Goal: Task Accomplishment & Management: Manage account settings

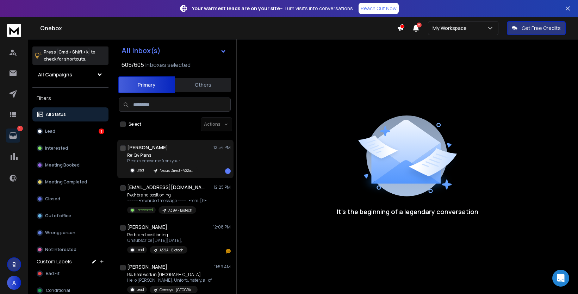
click at [185, 164] on div "Re: Q4 Plans Please remove me from your Lead Nexus Direct - V22a Messaging - Q4…" at bounding box center [162, 162] width 70 height 21
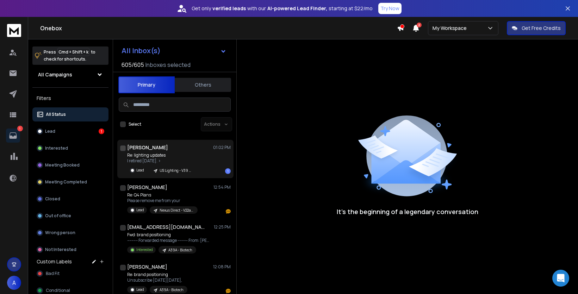
click at [184, 162] on p "I retired [DATE]. >" at bounding box center [162, 161] width 70 height 6
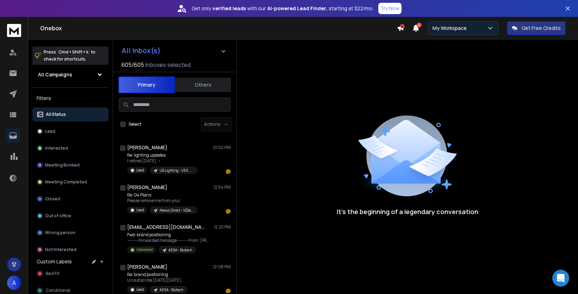
click at [484, 29] on div "My Workspace" at bounding box center [462, 28] width 61 height 7
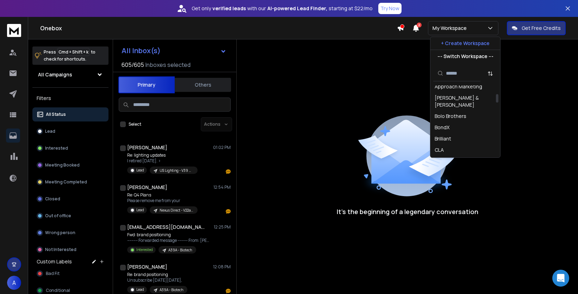
scroll to position [92, 0]
drag, startPoint x: 496, startPoint y: 92, endPoint x: 497, endPoint y: 103, distance: 11.0
click at [497, 103] on div at bounding box center [497, 101] width 2 height 8
click at [459, 120] on div "Brilliant" at bounding box center [465, 125] width 67 height 11
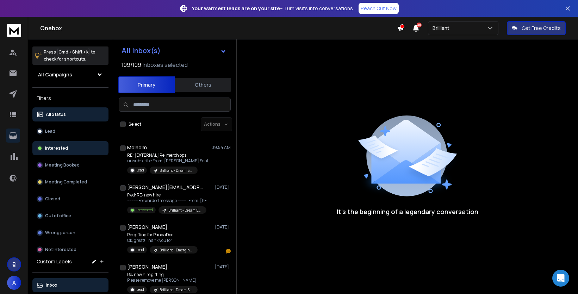
click at [65, 149] on p "Interested" at bounding box center [56, 148] width 23 height 6
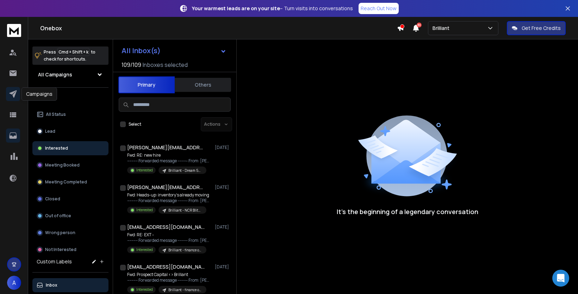
click at [11, 90] on icon at bounding box center [13, 94] width 8 height 8
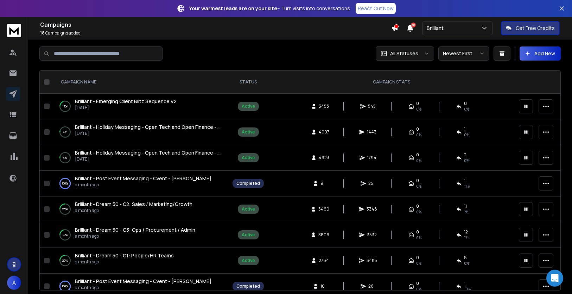
click at [149, 125] on span "Brilliant - Holiday Messaging - Open Tech and Open Finance - Version B" at bounding box center [157, 127] width 164 height 7
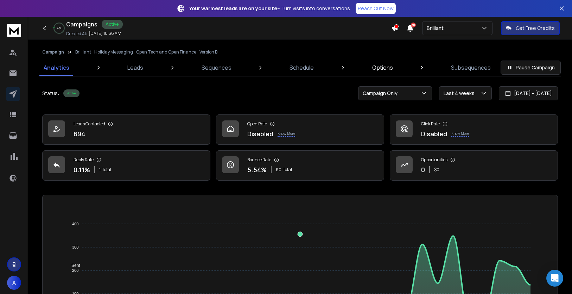
click at [379, 68] on p "Options" at bounding box center [382, 67] width 21 height 8
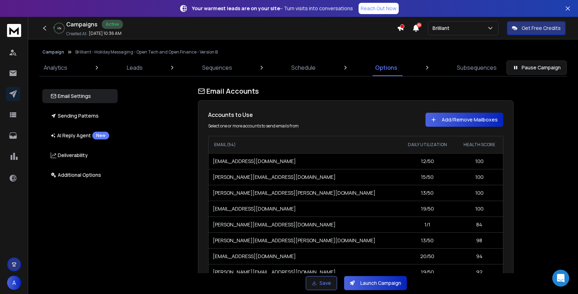
click at [544, 111] on div "Email Accounts Accounts to Use Select one or more accounts to send emails from …" at bounding box center [360, 179] width 462 height 187
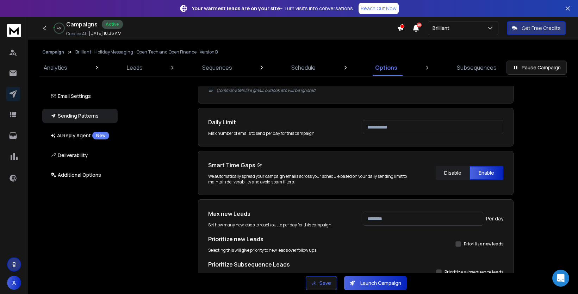
scroll to position [338, 0]
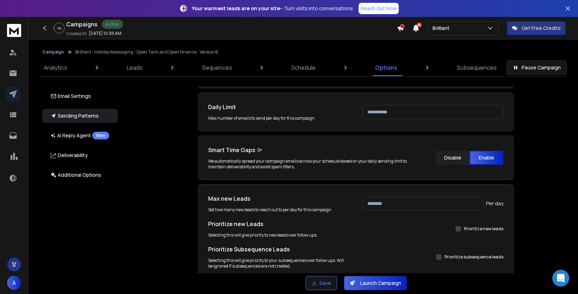
drag, startPoint x: 384, startPoint y: 201, endPoint x: 356, endPoint y: 199, distance: 28.2
click at [356, 199] on div "Max new Leads Set how many new leads to reach out to per day for this campaign …" at bounding box center [355, 203] width 295 height 18
type input "****"
drag, startPoint x: 391, startPoint y: 114, endPoint x: 352, endPoint y: 110, distance: 39.3
click at [352, 110] on div "Daily Limit Max number of emails to send per day for this campaign ***" at bounding box center [355, 112] width 295 height 18
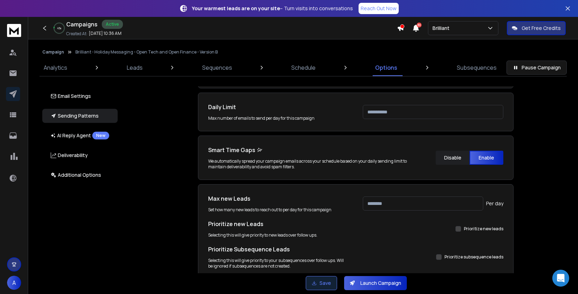
type input "****"
click at [321, 280] on button "Save" at bounding box center [321, 283] width 31 height 14
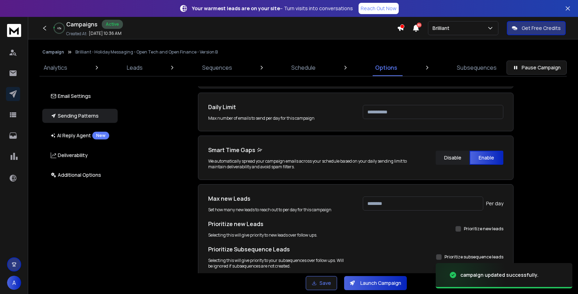
click at [382, 282] on button "Launch Campaign" at bounding box center [375, 283] width 63 height 14
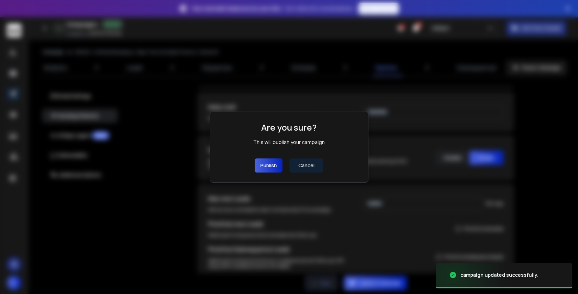
click at [269, 164] on button "Publish" at bounding box center [268, 165] width 28 height 14
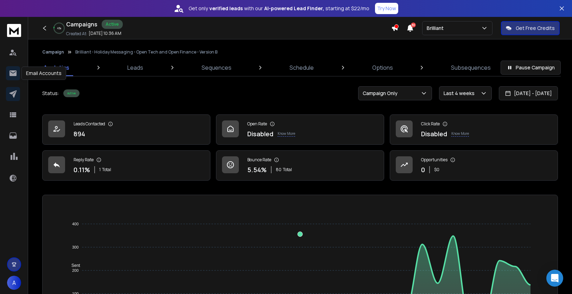
click at [18, 74] on link at bounding box center [13, 73] width 14 height 14
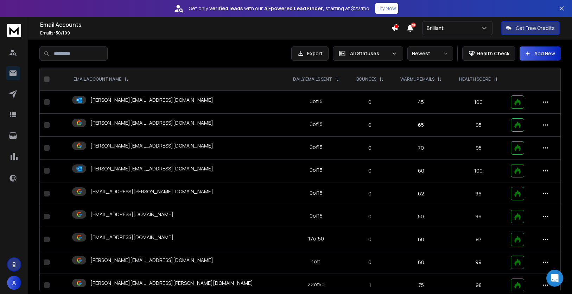
click at [64, 52] on input at bounding box center [73, 53] width 68 height 14
type input "*****"
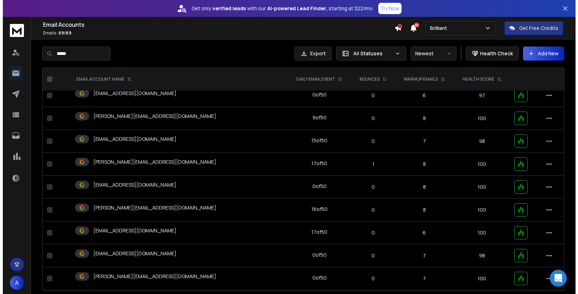
scroll to position [1384, 0]
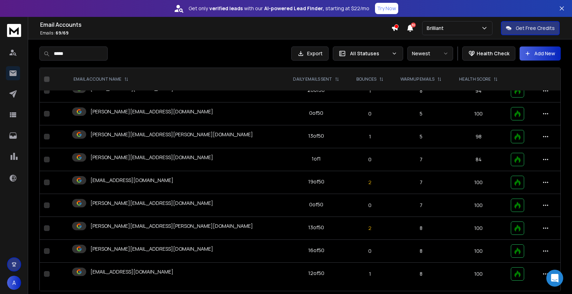
click at [111, 158] on p "julia@getmailbrilliantmade.com" at bounding box center [151, 157] width 123 height 7
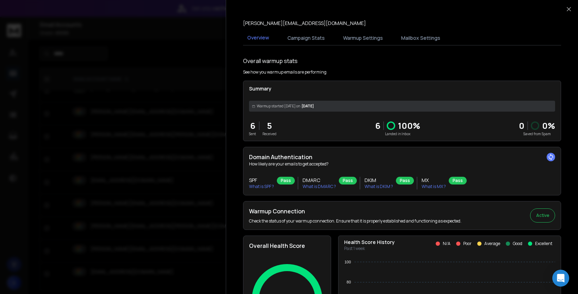
click at [431, 37] on button "Mailbox Settings" at bounding box center [421, 37] width 48 height 15
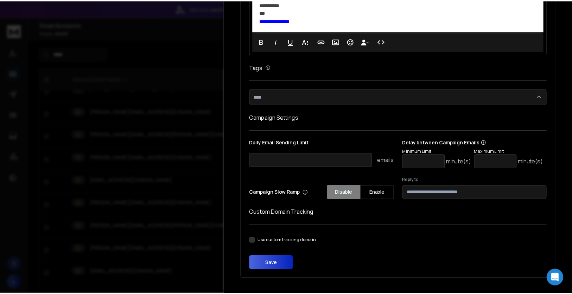
scroll to position [144, 0]
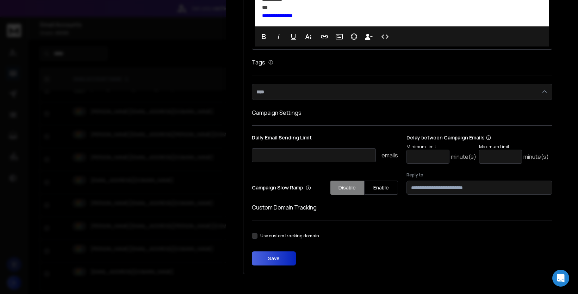
click at [333, 160] on input "*" at bounding box center [314, 155] width 124 height 14
type input "**"
drag, startPoint x: 436, startPoint y: 155, endPoint x: 402, endPoint y: 152, distance: 34.9
click at [402, 152] on div "Daily Email Sending Limit ** emails Delay between Campaign Emails Minimum Limit…" at bounding box center [402, 164] width 300 height 61
type input "*"
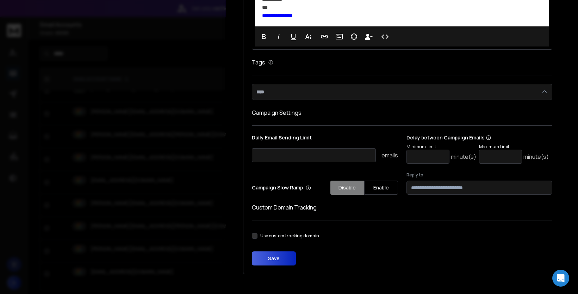
drag, startPoint x: 490, startPoint y: 157, endPoint x: 477, endPoint y: 157, distance: 13.0
click at [477, 157] on div "Minimum Limit * minute(s) Maximum Limit ** minute(s)" at bounding box center [477, 154] width 142 height 20
type input "*"
click at [286, 256] on button "Save" at bounding box center [274, 258] width 44 height 14
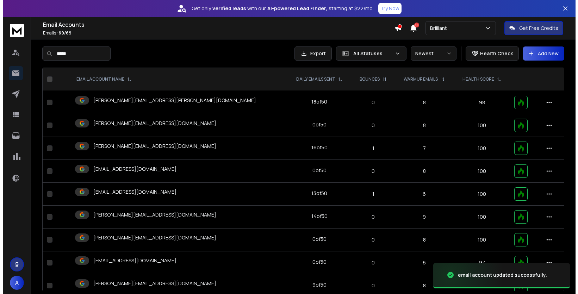
scroll to position [1384, 0]
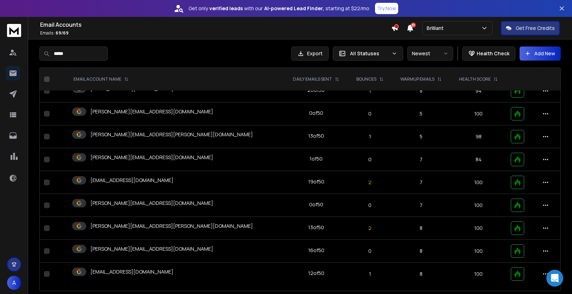
click at [147, 157] on p "julia@getmailbrilliantmade.com" at bounding box center [151, 157] width 123 height 7
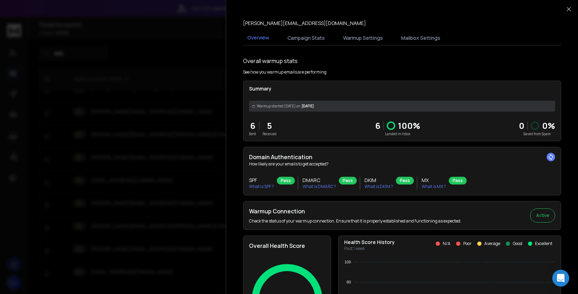
click at [417, 36] on button "Mailbox Settings" at bounding box center [421, 37] width 48 height 15
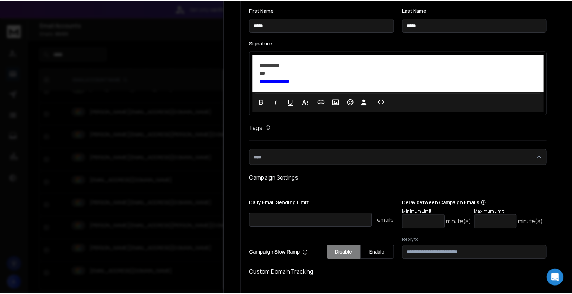
scroll to position [144, 0]
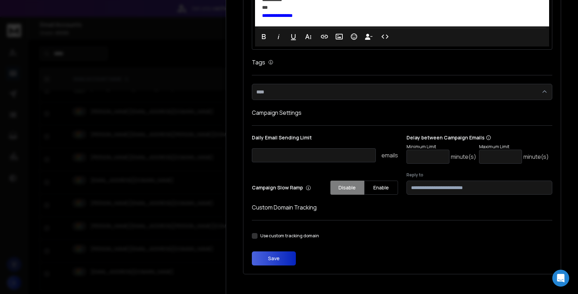
click at [285, 260] on button "Save" at bounding box center [274, 258] width 44 height 14
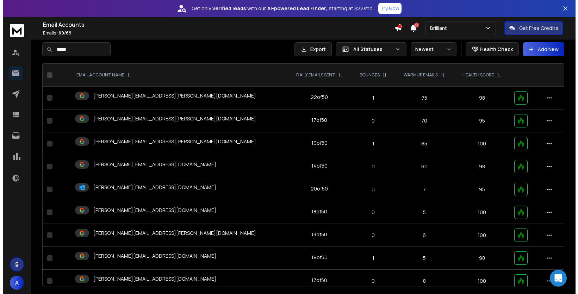
scroll to position [0, 0]
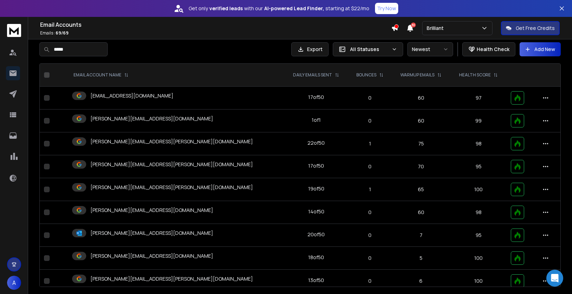
click at [130, 118] on p "julia@hey-brilliantmade.com" at bounding box center [151, 118] width 123 height 7
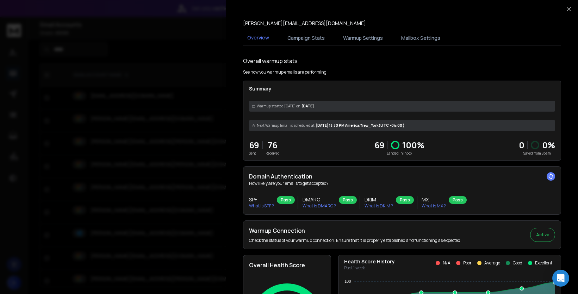
click at [419, 35] on button "Mailbox Settings" at bounding box center [421, 37] width 48 height 15
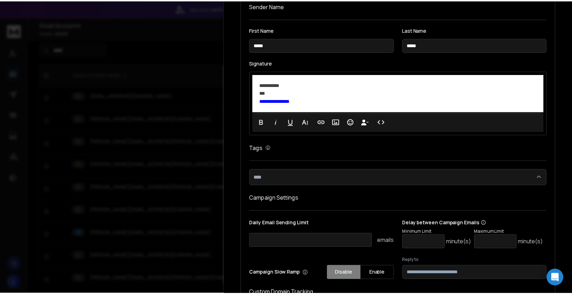
scroll to position [144, 0]
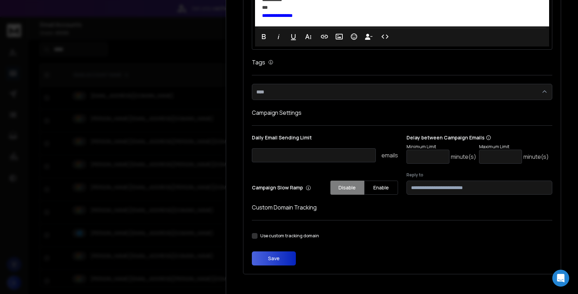
drag, startPoint x: 281, startPoint y: 156, endPoint x: 238, endPoint y: 152, distance: 43.1
click at [238, 152] on div "**********" at bounding box center [401, 75] width 335 height 421
type input "**"
drag, startPoint x: 433, startPoint y: 158, endPoint x: 407, endPoint y: 158, distance: 26.4
click at [407, 158] on input "**" at bounding box center [427, 157] width 43 height 14
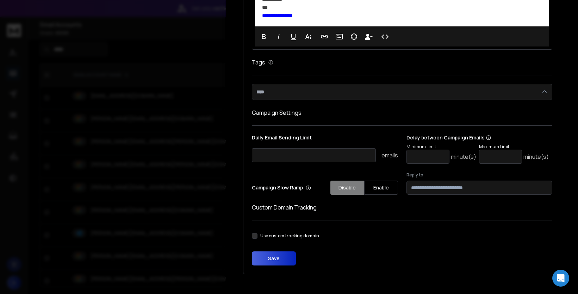
type input "*"
click at [495, 154] on input "**" at bounding box center [500, 157] width 43 height 14
type input "*"
click at [279, 257] on button "Save" at bounding box center [274, 258] width 44 height 14
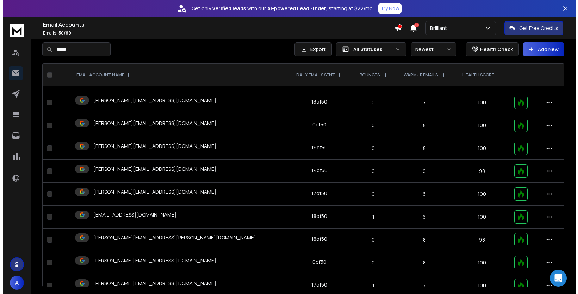
scroll to position [961, 0]
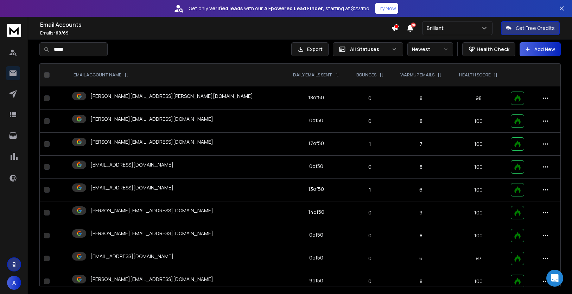
click at [151, 258] on p "jparry@gobrilliantmade.com" at bounding box center [131, 256] width 83 height 7
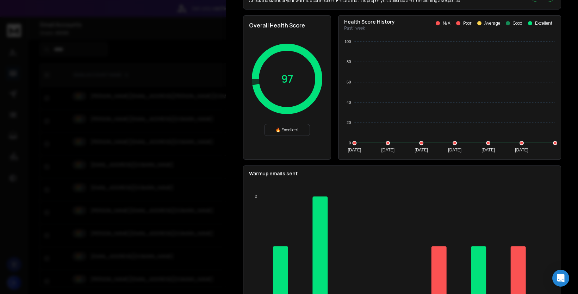
scroll to position [0, 0]
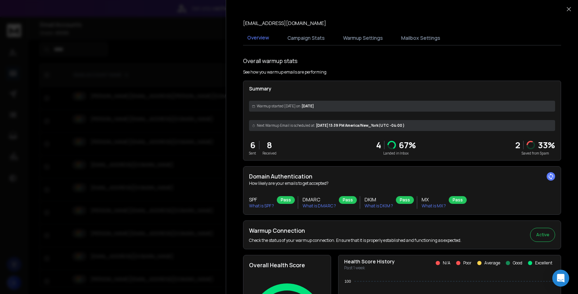
click at [421, 37] on button "Mailbox Settings" at bounding box center [421, 37] width 48 height 15
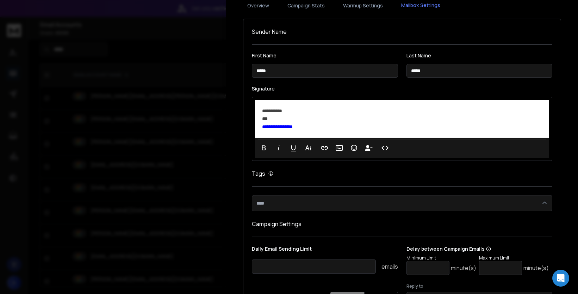
scroll to position [103, 0]
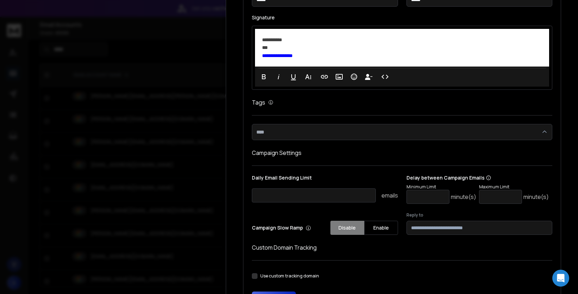
click at [172, 149] on div at bounding box center [289, 147] width 578 height 294
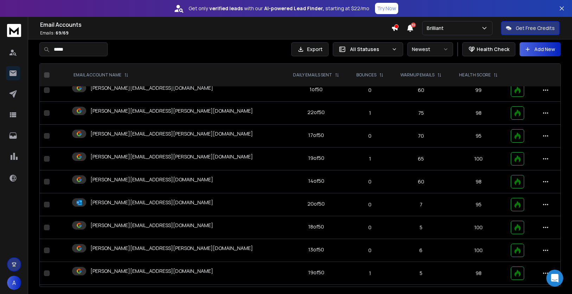
scroll to position [0, 0]
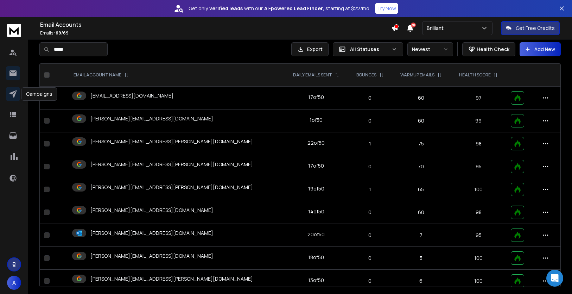
click at [12, 94] on icon at bounding box center [13, 94] width 8 height 8
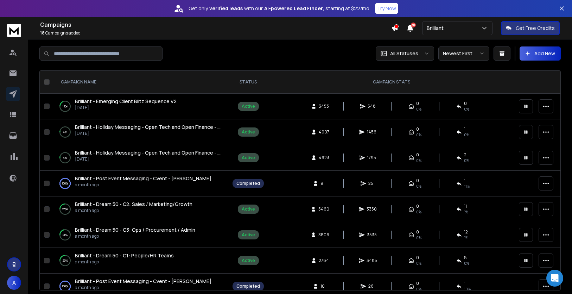
click at [149, 101] on span "Brilliant - Emerging Client Blitz Sequence V2" at bounding box center [126, 101] width 102 height 7
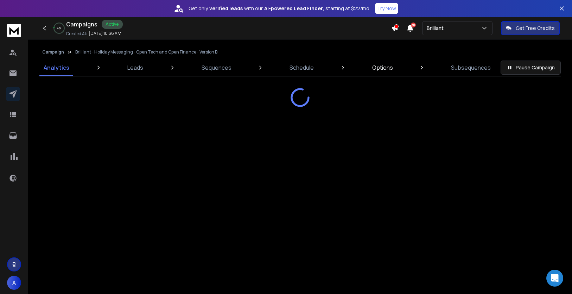
click at [389, 68] on p "Options" at bounding box center [382, 67] width 21 height 8
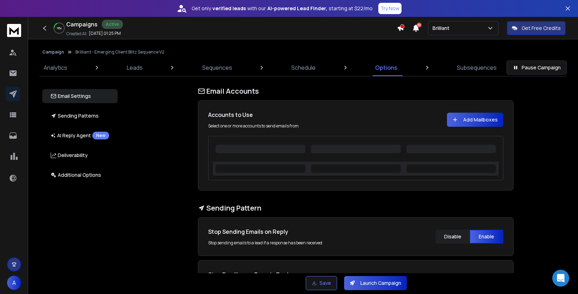
click at [566, 109] on div "Email Accounts Accounts to Use Select one or more accounts to send emails from …" at bounding box center [360, 179] width 462 height 187
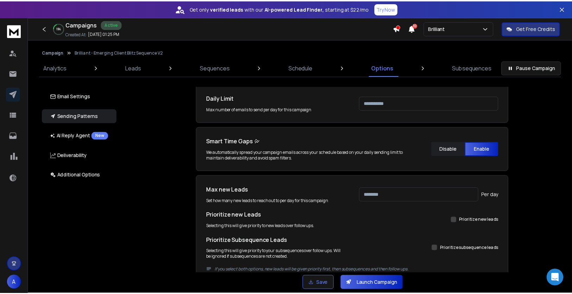
scroll to position [352, 0]
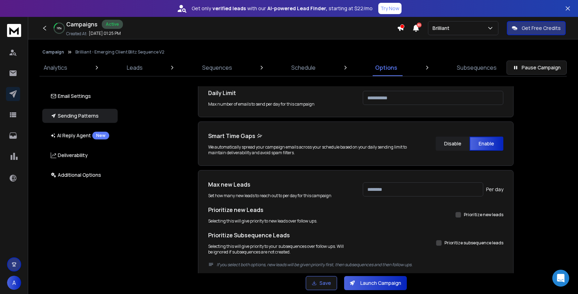
drag, startPoint x: 384, startPoint y: 189, endPoint x: 344, endPoint y: 189, distance: 40.1
click at [344, 189] on div "Max new Leads Set how many new leads to reach out to per day for this campaign …" at bounding box center [355, 189] width 295 height 18
type input "***"
drag, startPoint x: 380, startPoint y: 99, endPoint x: 352, endPoint y: 96, distance: 27.5
click at [352, 96] on div "Daily Limit Max number of emails to send per day for this campaign ****" at bounding box center [355, 98] width 295 height 18
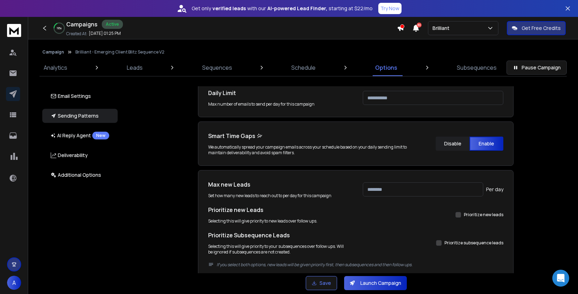
type input "*"
drag, startPoint x: 378, startPoint y: 190, endPoint x: 361, endPoint y: 190, distance: 16.9
click at [363, 189] on input "***" at bounding box center [423, 189] width 120 height 14
type input "***"
click at [375, 98] on input "*" at bounding box center [433, 98] width 140 height 14
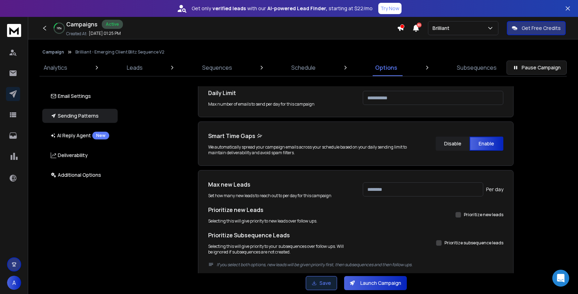
type input "****"
click at [324, 285] on button "Save" at bounding box center [321, 283] width 31 height 14
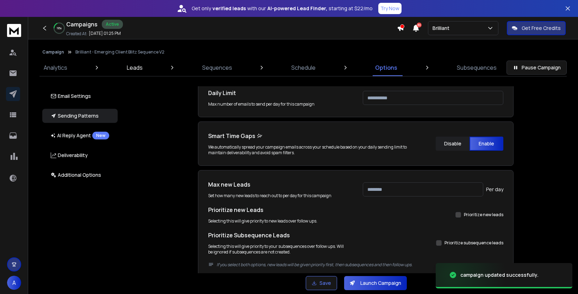
click at [141, 69] on p "Leads" at bounding box center [135, 67] width 16 height 8
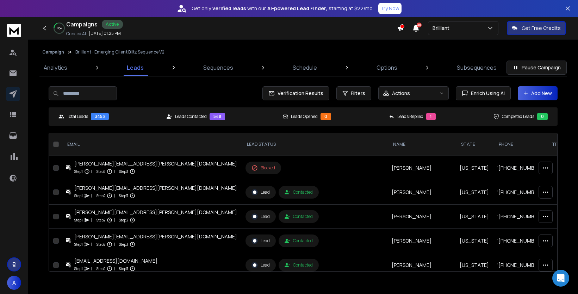
click at [522, 91] on button "Add New" at bounding box center [537, 93] width 40 height 14
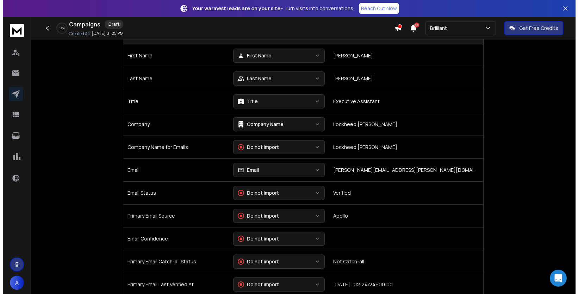
scroll to position [134, 0]
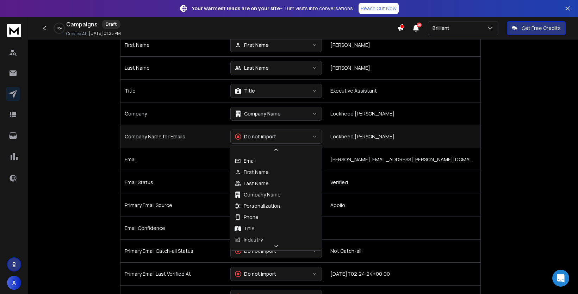
click at [284, 139] on button "Do not import" at bounding box center [276, 137] width 92 height 14
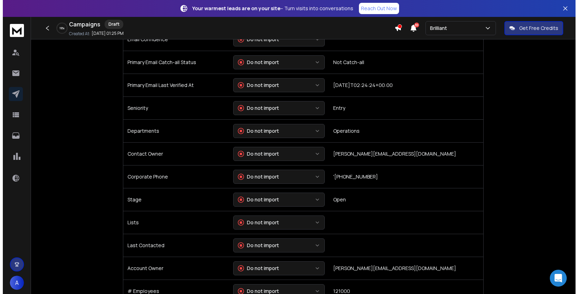
scroll to position [330, 0]
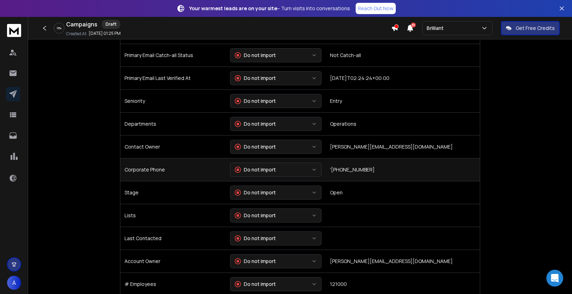
click at [268, 170] on div "Do not import" at bounding box center [255, 169] width 41 height 7
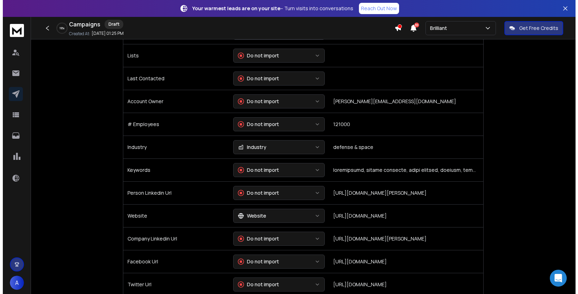
scroll to position [509, 0]
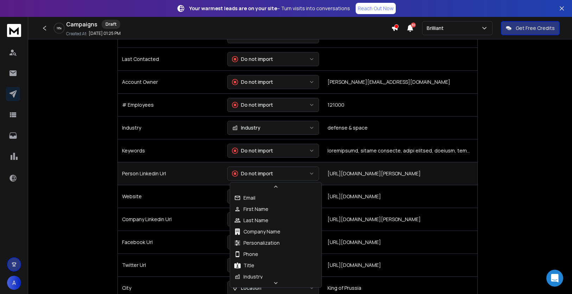
click at [273, 175] on div "Do not import" at bounding box center [252, 173] width 41 height 7
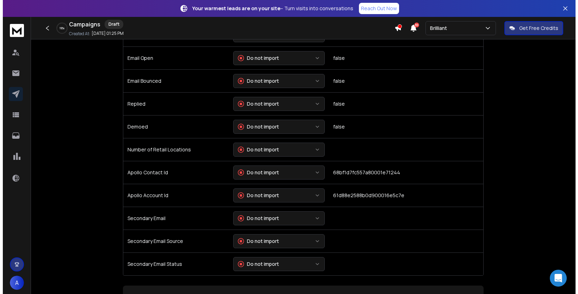
scroll to position [1170, 0]
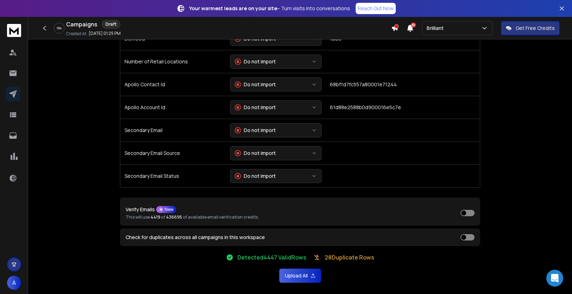
click at [297, 278] on button "Upload All" at bounding box center [300, 276] width 42 height 14
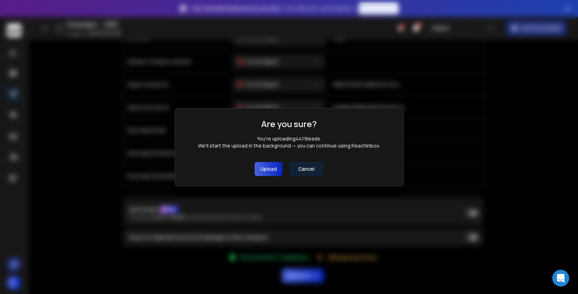
click at [266, 171] on button "Upload" at bounding box center [268, 169] width 28 height 14
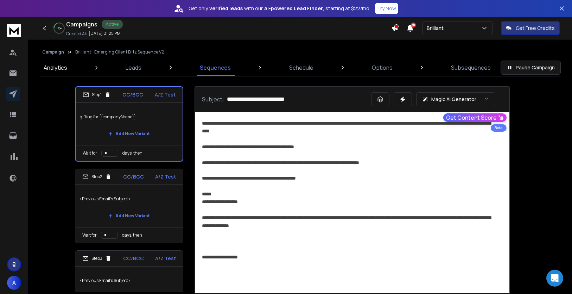
click at [67, 69] on p "Analytics" at bounding box center [56, 67] width 24 height 8
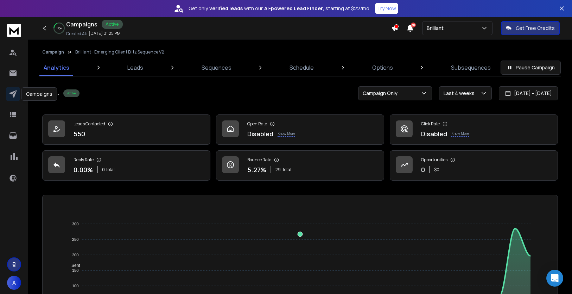
click at [15, 91] on icon at bounding box center [12, 93] width 7 height 7
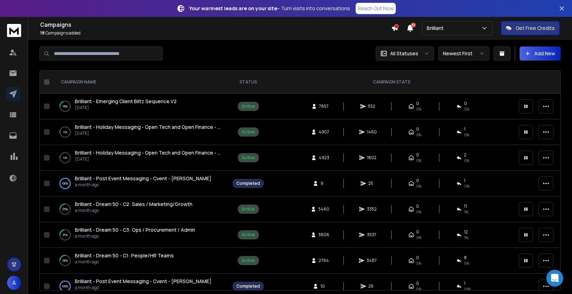
click at [188, 152] on span "Brilliant - Holiday Messaging - Open Tech and Open Finance - Version A" at bounding box center [157, 152] width 164 height 7
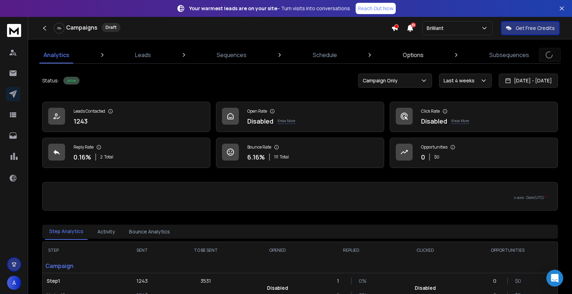
click at [410, 59] on p "Options" at bounding box center [413, 55] width 21 height 8
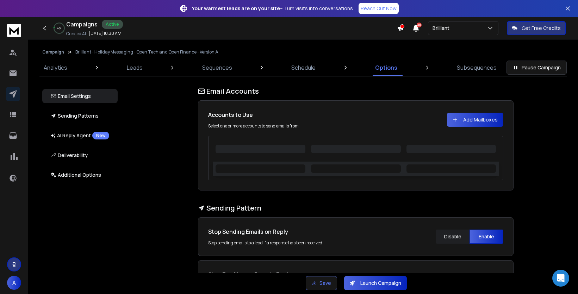
click at [526, 113] on div "Email Accounts Accounts to Use Select one or more accounts to send emails from …" at bounding box center [360, 179] width 462 height 187
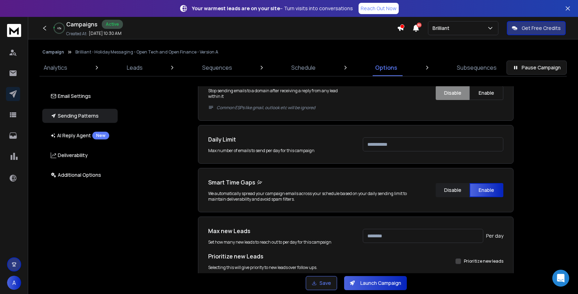
scroll to position [197, 0]
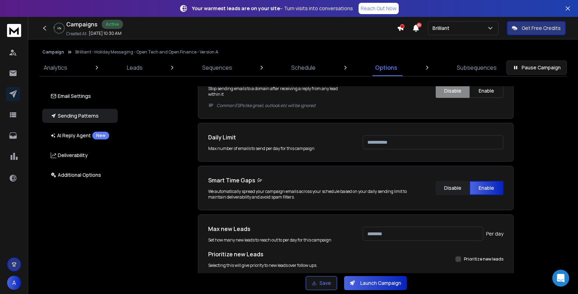
drag, startPoint x: 384, startPoint y: 236, endPoint x: 360, endPoint y: 233, distance: 23.7
click at [363, 233] on input "***" at bounding box center [423, 234] width 120 height 14
type input "***"
drag, startPoint x: 392, startPoint y: 142, endPoint x: 339, endPoint y: 142, distance: 53.1
click at [339, 142] on div "Daily Limit Max number of emails to send per day for this campaign ***" at bounding box center [355, 142] width 295 height 18
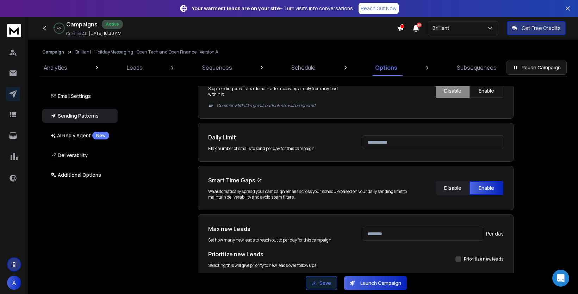
type input "****"
click at [313, 287] on button "Save" at bounding box center [321, 283] width 31 height 14
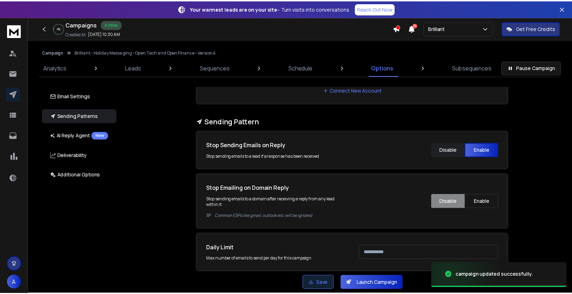
scroll to position [308, 0]
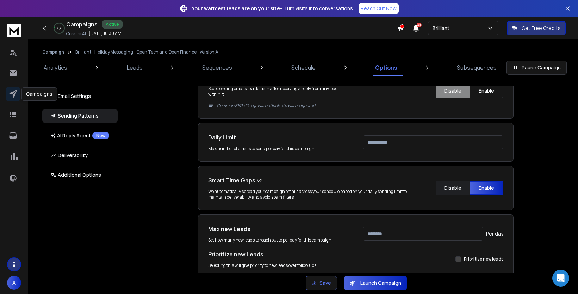
click at [15, 92] on icon at bounding box center [12, 93] width 7 height 7
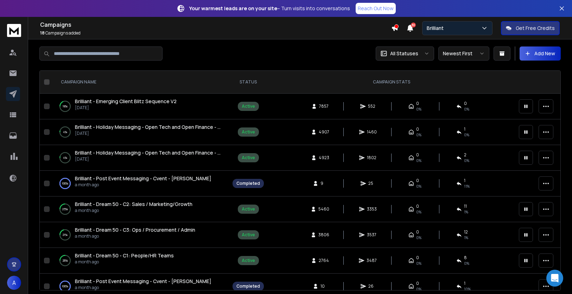
click at [459, 26] on div "Brilliant" at bounding box center [457, 28] width 61 height 7
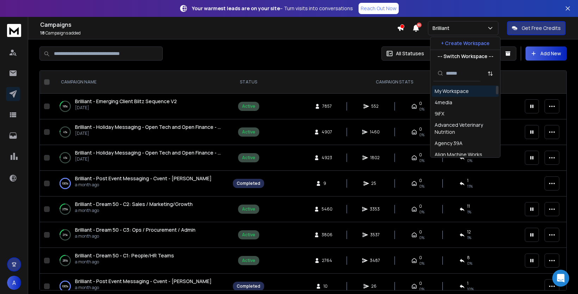
click at [461, 92] on div "My Workspace" at bounding box center [451, 91] width 34 height 7
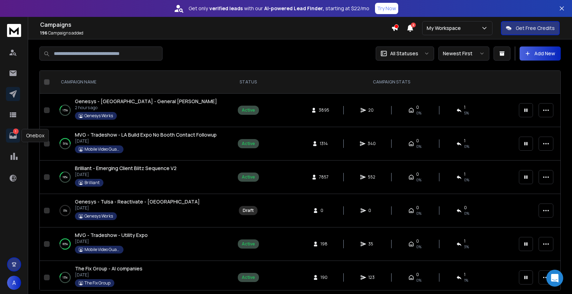
click at [10, 134] on icon at bounding box center [13, 135] width 8 height 8
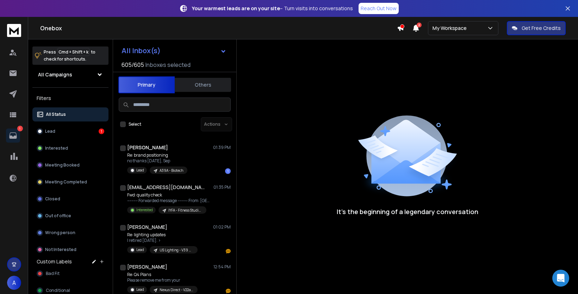
drag, startPoint x: 236, startPoint y: 141, endPoint x: 237, endPoint y: 148, distance: 6.7
click at [237, 151] on div "It’s the beginning of a legendary conversation" at bounding box center [407, 164] width 341 height 250
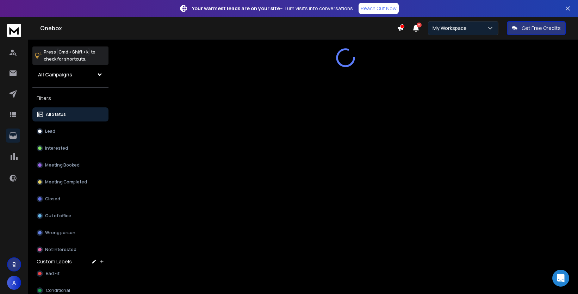
click at [471, 27] on div "My Workspace" at bounding box center [462, 28] width 61 height 7
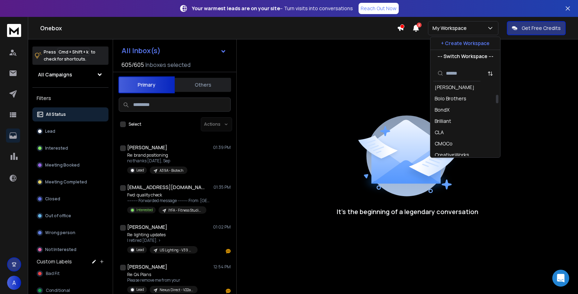
scroll to position [99, 0]
drag, startPoint x: 497, startPoint y: 89, endPoint x: 498, endPoint y: 101, distance: 11.6
click at [498, 101] on div at bounding box center [497, 101] width 2 height 8
click at [475, 114] on div "Brilliant" at bounding box center [465, 119] width 67 height 11
